Goal: Communication & Community: Answer question/provide support

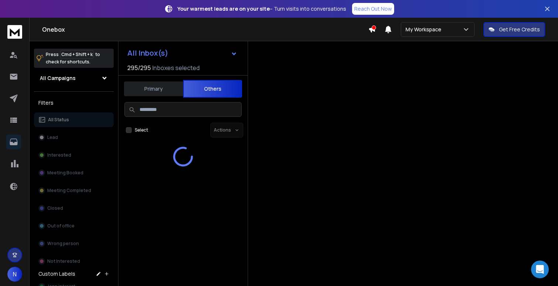
scroll to position [5, 0]
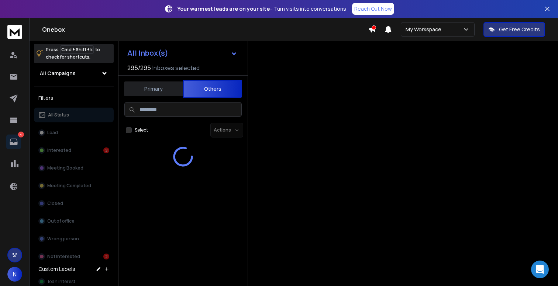
click at [151, 90] on button "Primary" at bounding box center [153, 89] width 59 height 16
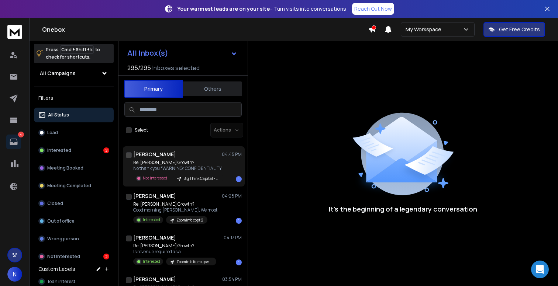
click at [184, 155] on div "[PERSON_NAME] 04:45 PM" at bounding box center [187, 154] width 108 height 7
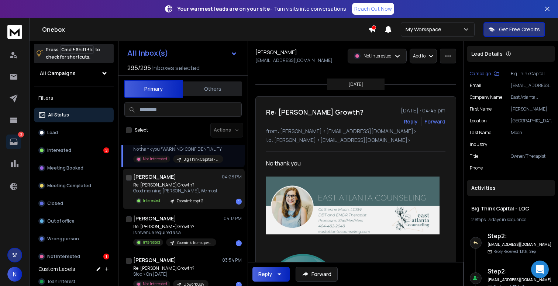
scroll to position [30, 0]
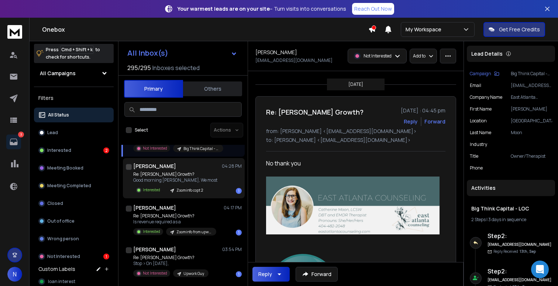
click at [186, 185] on div "Re: [PERSON_NAME] Growth? Good morning [PERSON_NAME], We most Interested Zoomin…" at bounding box center [175, 183] width 84 height 23
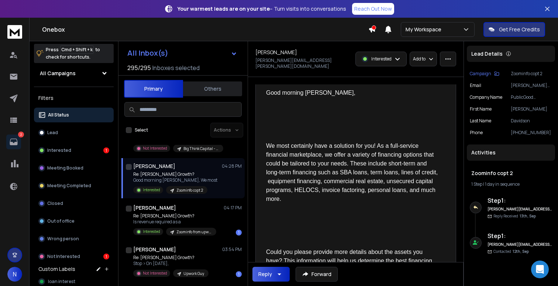
scroll to position [99, 0]
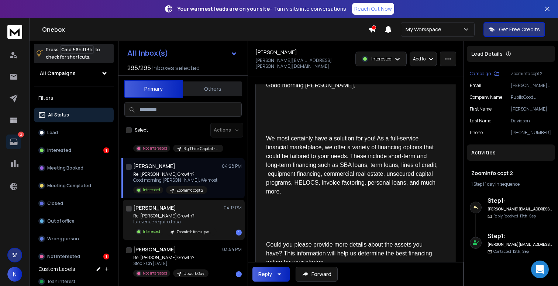
click at [226, 212] on div "[PERSON_NAME] 04:17 PM Re: [PERSON_NAME] Growth? Is revenue required as a Inter…" at bounding box center [187, 219] width 108 height 31
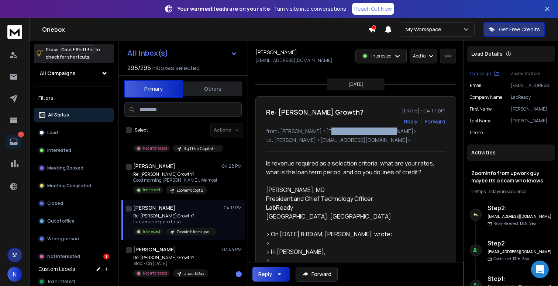
drag, startPoint x: 384, startPoint y: 130, endPoint x: 325, endPoint y: 129, distance: 58.3
click at [325, 129] on p "from: [PERSON_NAME] <[EMAIL_ADDRESS][DOMAIN_NAME]>" at bounding box center [355, 131] width 179 height 7
copy p "[EMAIL_ADDRESS][DOMAIN_NAME]"
click at [259, 270] on div "Reply" at bounding box center [270, 274] width 25 height 9
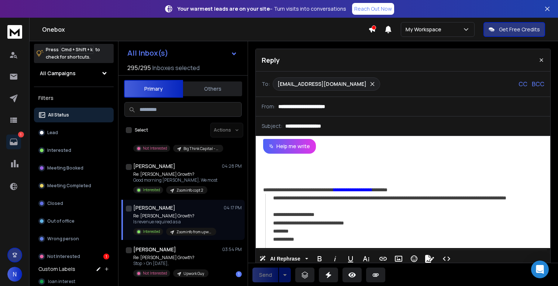
click at [383, 81] on input at bounding box center [409, 83] width 52 height 13
paste input "**********"
type input "**********"
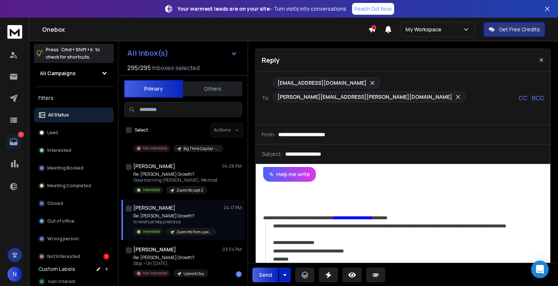
click at [321, 182] on div "**********" at bounding box center [403, 229] width 294 height 94
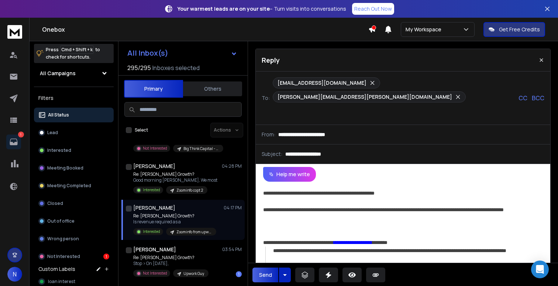
click at [269, 278] on button "Send" at bounding box center [265, 275] width 26 height 15
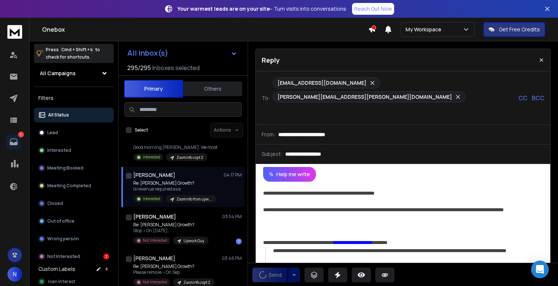
scroll to position [104, 0]
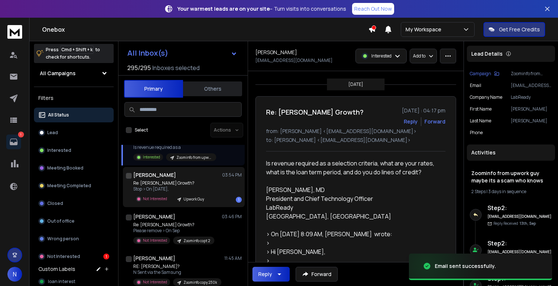
click at [203, 185] on p "Re: [PERSON_NAME] Growth?" at bounding box center [170, 183] width 75 height 6
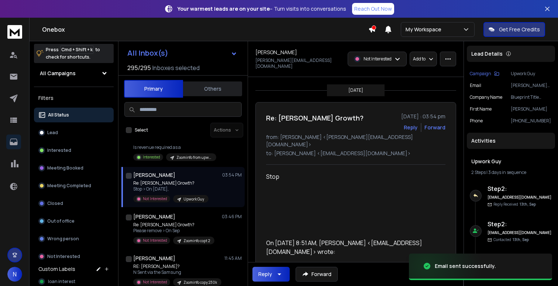
click at [203, 82] on button "Others" at bounding box center [212, 89] width 59 height 16
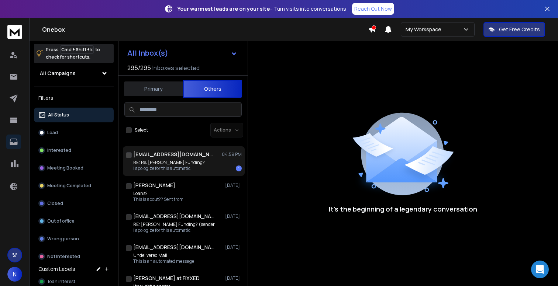
click at [174, 155] on h1 "[EMAIL_ADDRESS][DOMAIN_NAME]" at bounding box center [173, 154] width 81 height 7
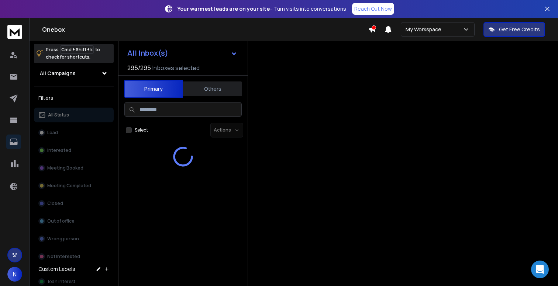
click at [161, 93] on button "Primary" at bounding box center [153, 89] width 59 height 18
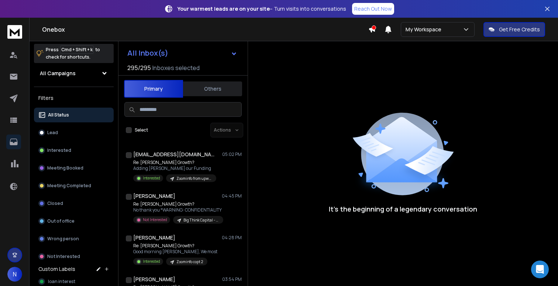
click at [200, 86] on button "Others" at bounding box center [212, 89] width 59 height 16
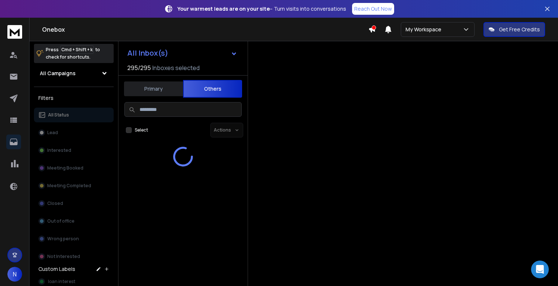
drag, startPoint x: 200, startPoint y: 86, endPoint x: 181, endPoint y: 85, distance: 19.6
click at [200, 86] on button "Others" at bounding box center [212, 89] width 59 height 18
click at [165, 85] on button "Primary" at bounding box center [153, 89] width 59 height 16
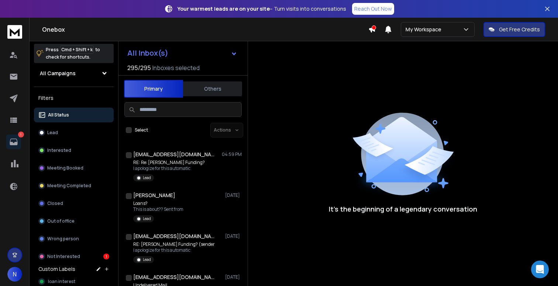
click at [165, 85] on button "Primary" at bounding box center [153, 89] width 59 height 18
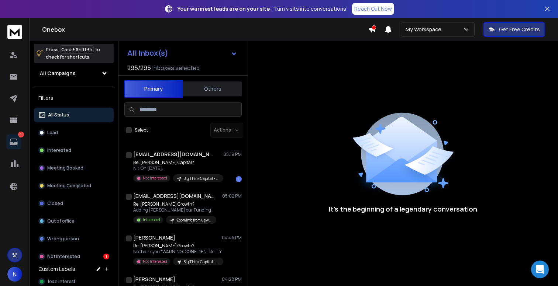
click at [207, 156] on div "[EMAIL_ADDRESS][DOMAIN_NAME] 05:19 PM" at bounding box center [187, 154] width 108 height 7
